Goal: Task Accomplishment & Management: Manage account settings

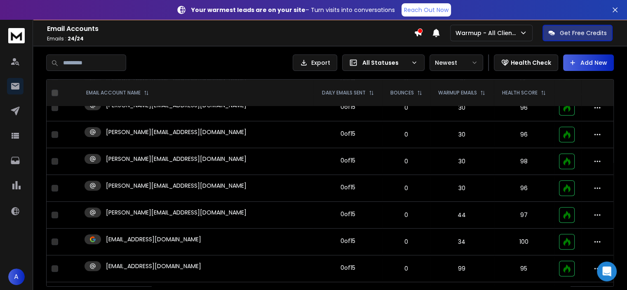
scroll to position [467, 0]
click at [580, 57] on button "Add New" at bounding box center [588, 62] width 51 height 16
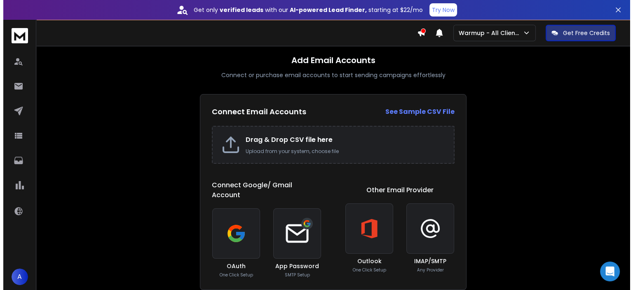
scroll to position [12, 0]
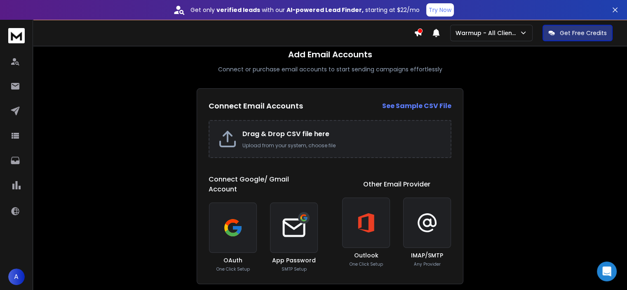
click at [239, 226] on icon at bounding box center [237, 230] width 9 height 8
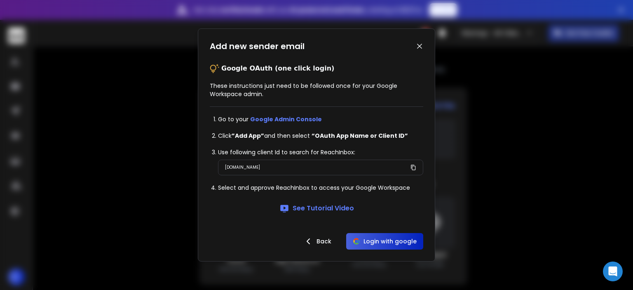
click at [414, 167] on icon at bounding box center [413, 167] width 6 height 6
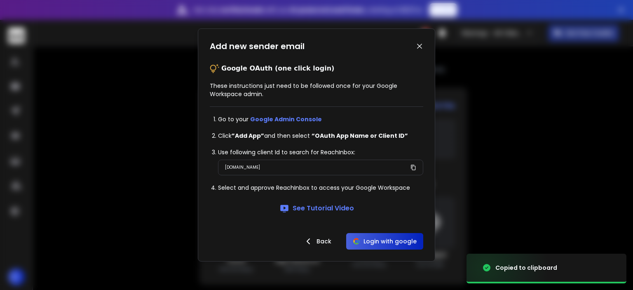
click at [313, 209] on link "See Tutorial Video" at bounding box center [316, 208] width 75 height 10
click at [303, 116] on link "Google Admin Console" at bounding box center [286, 119] width 72 height 8
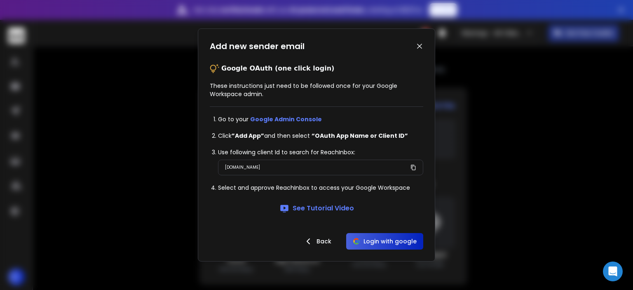
click at [417, 167] on div "[DOMAIN_NAME]" at bounding box center [320, 167] width 205 height 16
click at [414, 166] on icon at bounding box center [413, 167] width 5 height 5
click at [374, 243] on button "Login with google" at bounding box center [384, 241] width 77 height 16
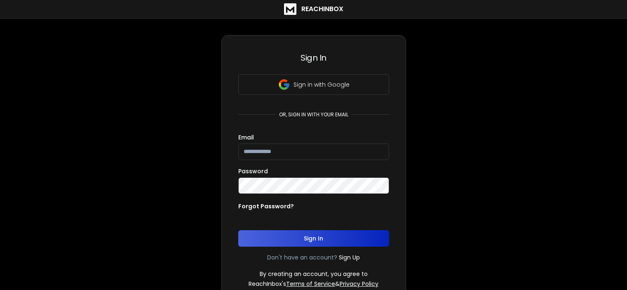
type input "**********"
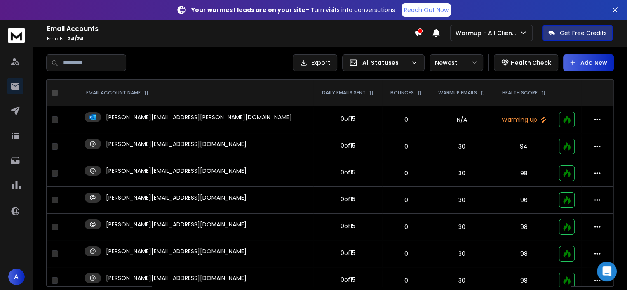
click at [573, 65] on icon at bounding box center [572, 63] width 6 height 6
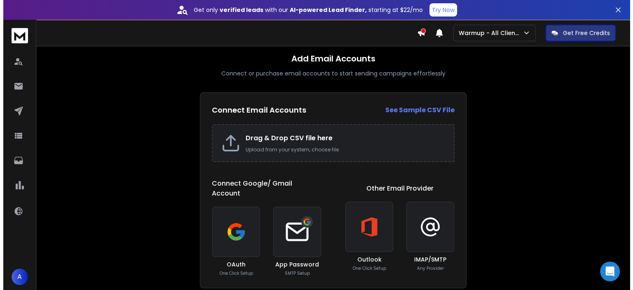
scroll to position [12, 0]
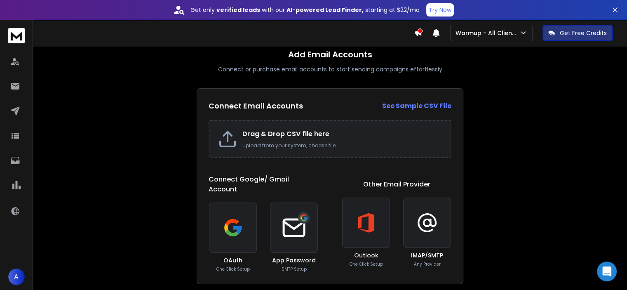
click at [219, 235] on div at bounding box center [233, 227] width 48 height 50
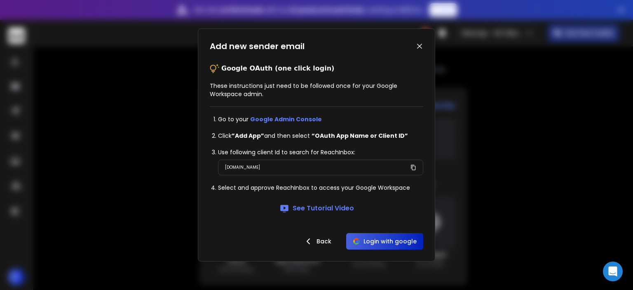
click at [379, 238] on button "Login with google" at bounding box center [384, 241] width 77 height 16
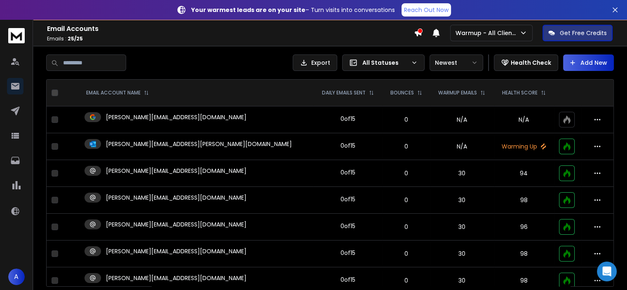
click at [196, 116] on div "angelo@angelosantiago.com" at bounding box center [196, 117] width 224 height 10
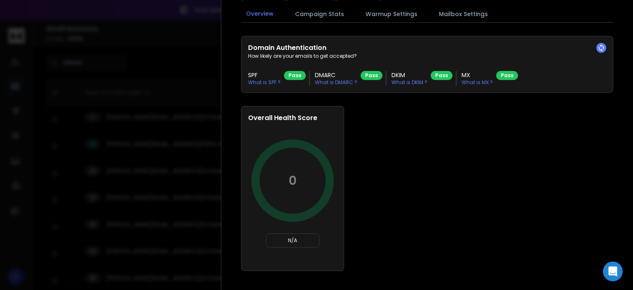
scroll to position [34, 0]
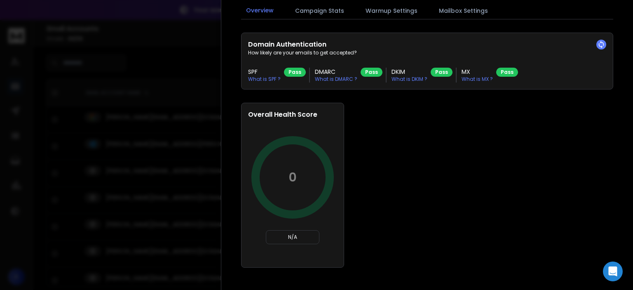
click at [201, 40] on div at bounding box center [316, 145] width 633 height 290
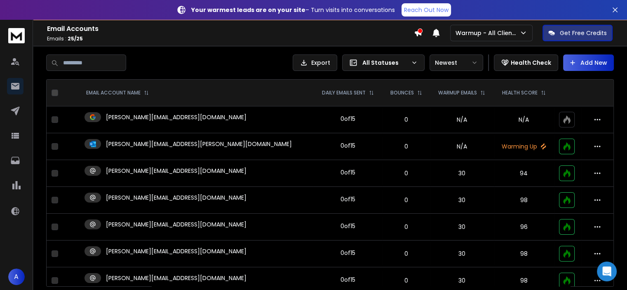
click at [562, 118] on icon at bounding box center [566, 119] width 8 height 8
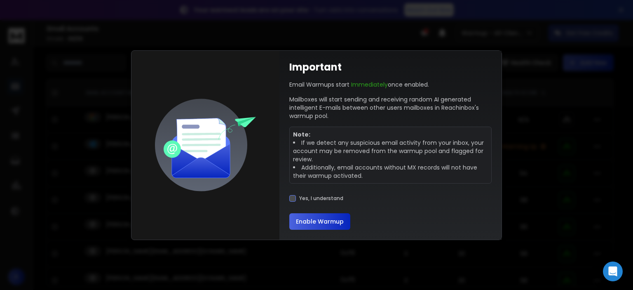
click at [295, 199] on button "Yes, I understand" at bounding box center [292, 198] width 7 height 7
click at [320, 222] on button "Enable Warmup" at bounding box center [319, 221] width 61 height 16
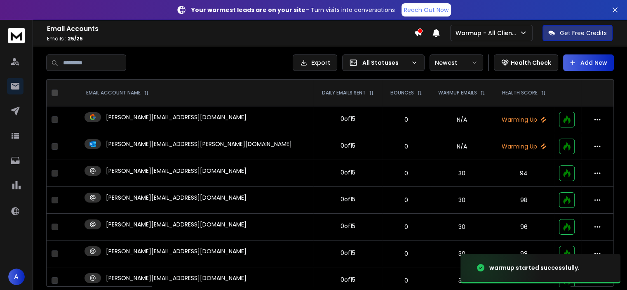
click at [313, 119] on td "0 of 15" at bounding box center [347, 116] width 69 height 21
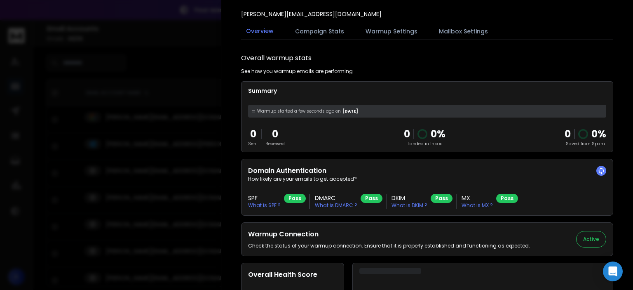
scroll to position [0, 0]
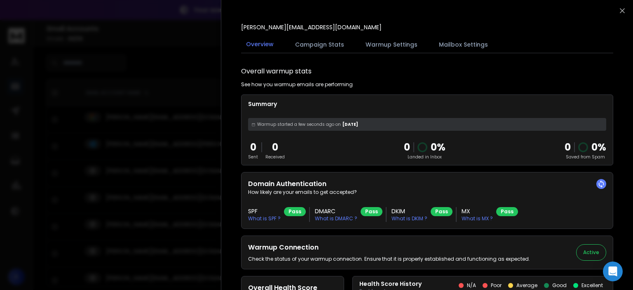
click at [206, 51] on div at bounding box center [316, 145] width 633 height 290
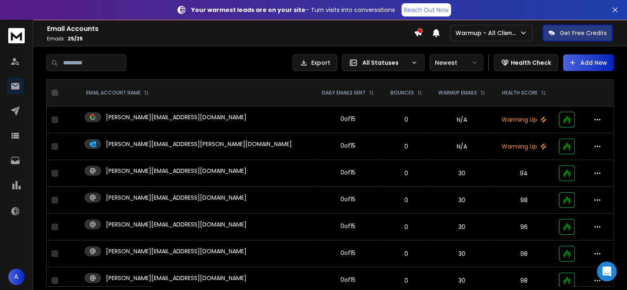
click at [144, 119] on p "angelo@angelosantiago.com" at bounding box center [176, 117] width 140 height 8
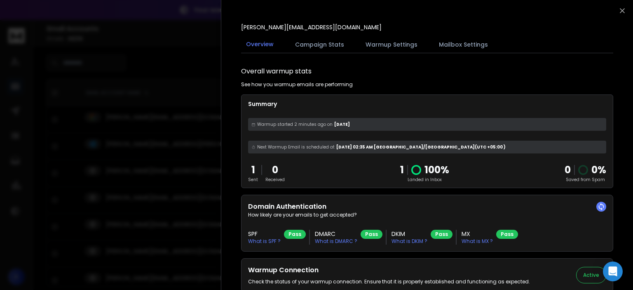
click at [29, 146] on div at bounding box center [316, 145] width 633 height 290
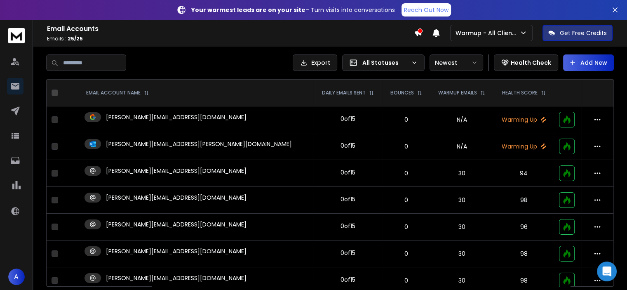
click at [387, 119] on p "0" at bounding box center [406, 119] width 38 height 8
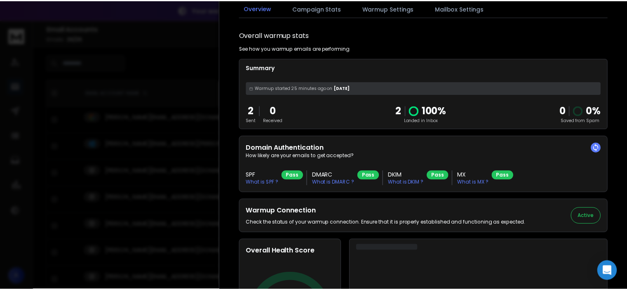
scroll to position [82, 0]
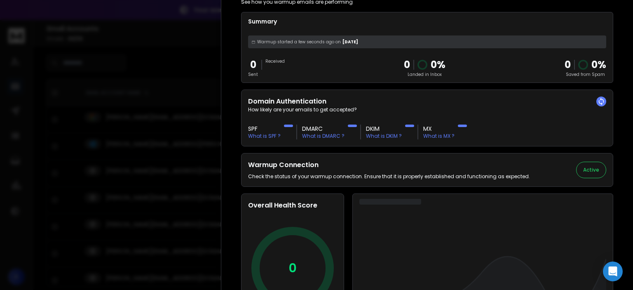
click at [93, 134] on div at bounding box center [316, 145] width 633 height 290
